Goal: Check status: Check status

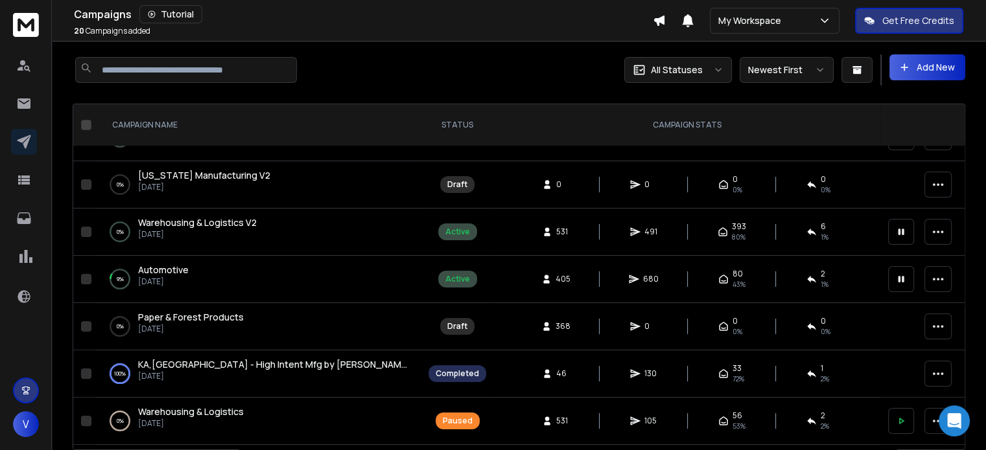
scroll to position [130, 0]
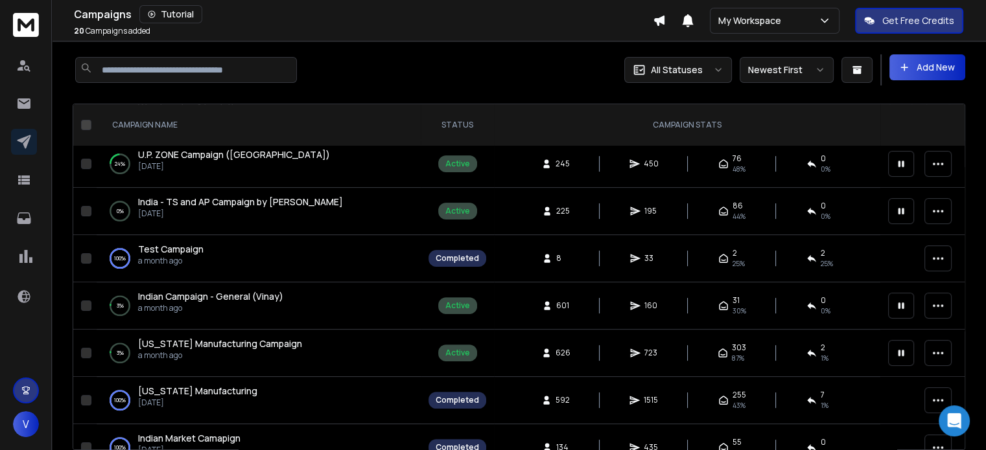
scroll to position [454, 0]
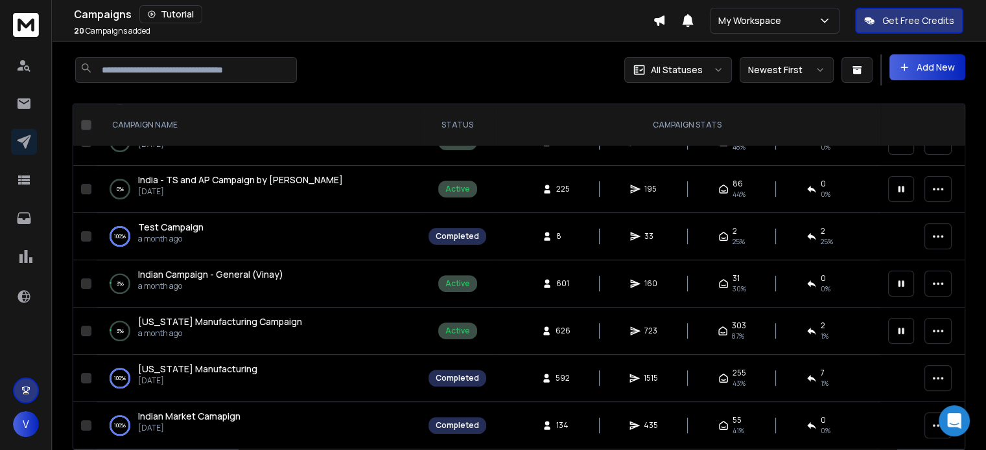
click at [308, 282] on div "3 % Indian Campaign - General (Vinay) a month ago" at bounding box center [259, 283] width 298 height 31
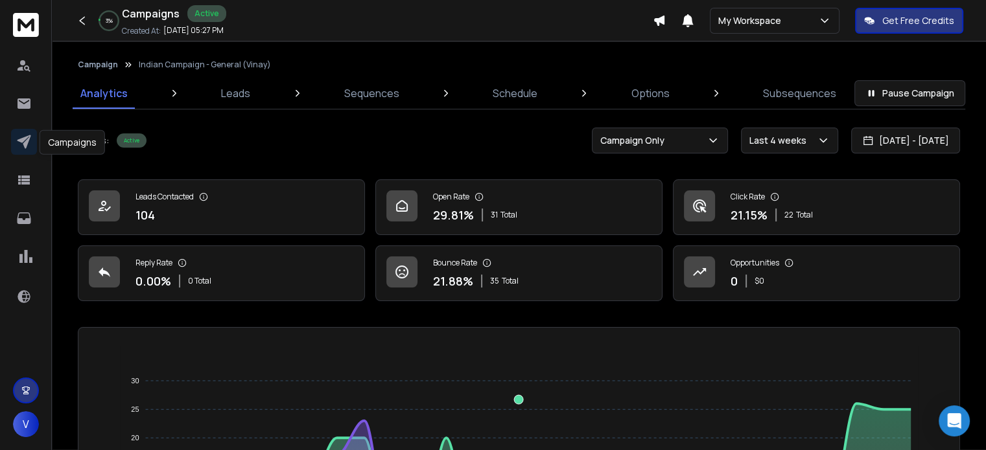
click at [26, 143] on icon at bounding box center [24, 142] width 14 height 14
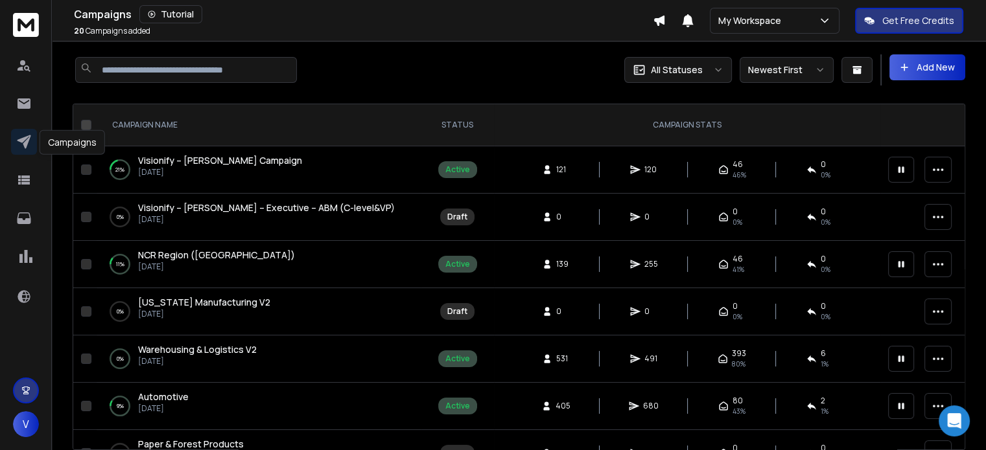
click at [310, 273] on div "11 % NCR Region ([GEOGRAPHIC_DATA]) [DATE]" at bounding box center [259, 264] width 298 height 31
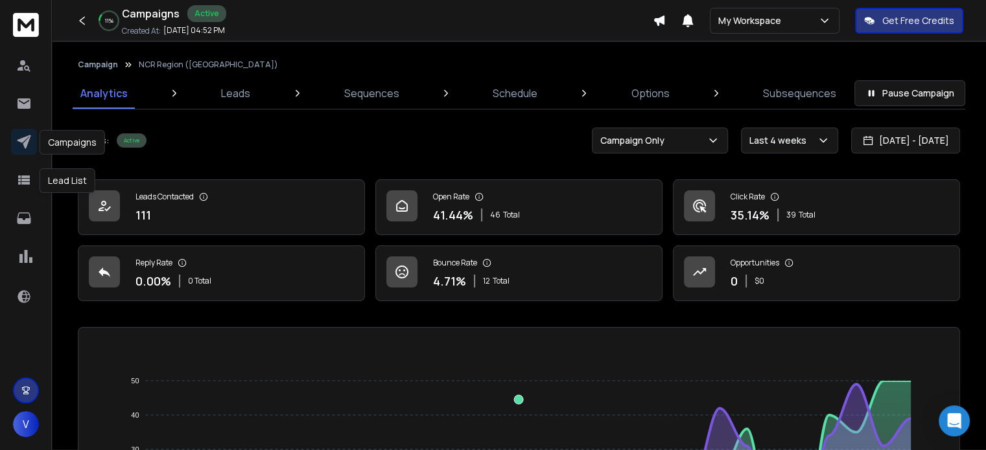
click at [23, 141] on icon at bounding box center [24, 142] width 14 height 14
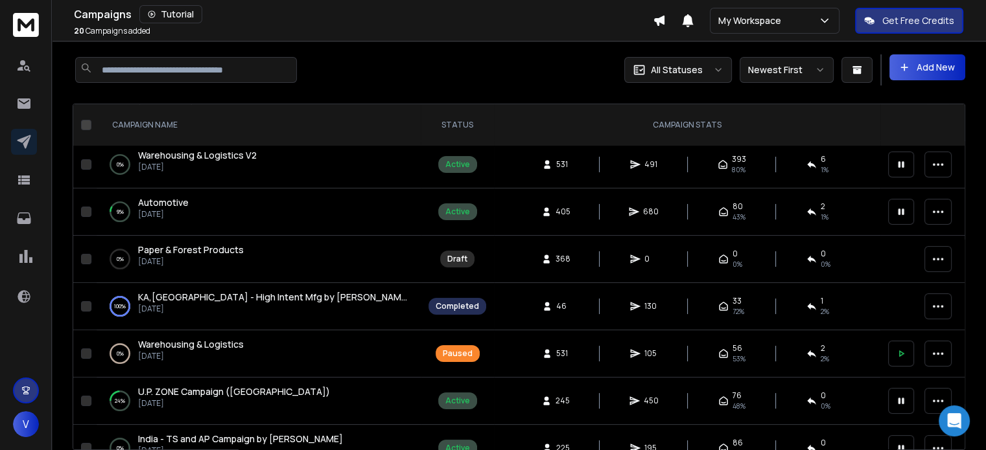
scroll to position [259, 0]
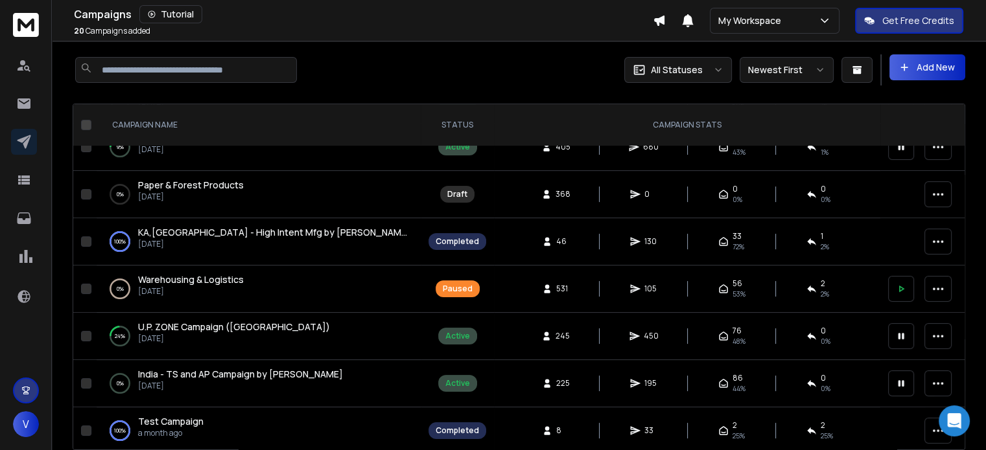
click at [280, 333] on div "24 % U.P. ZONE Campaign ([GEOGRAPHIC_DATA]) [DATE]" at bounding box center [259, 336] width 298 height 31
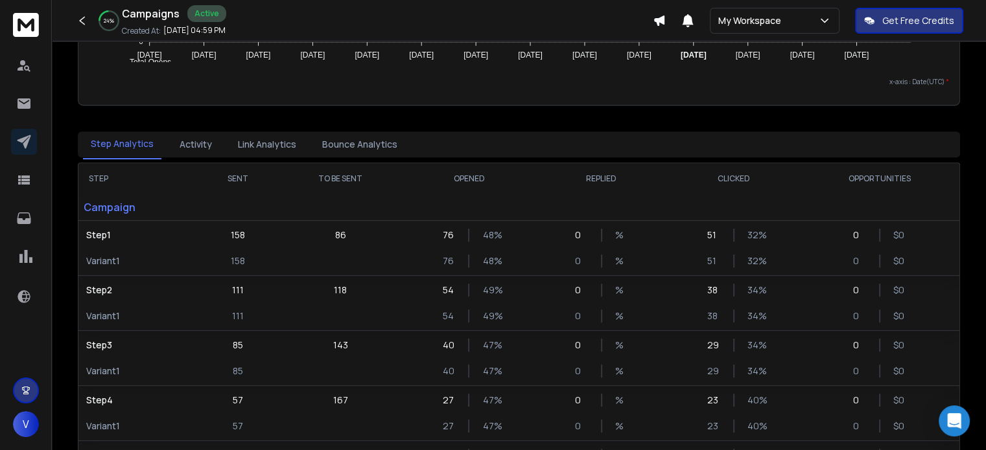
scroll to position [578, 0]
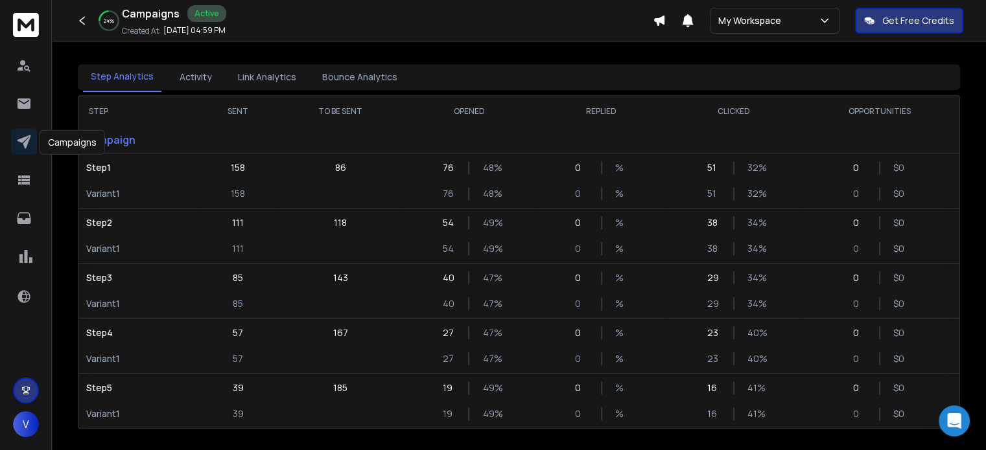
click at [26, 147] on icon at bounding box center [24, 142] width 16 height 16
